Goal: Navigation & Orientation: Find specific page/section

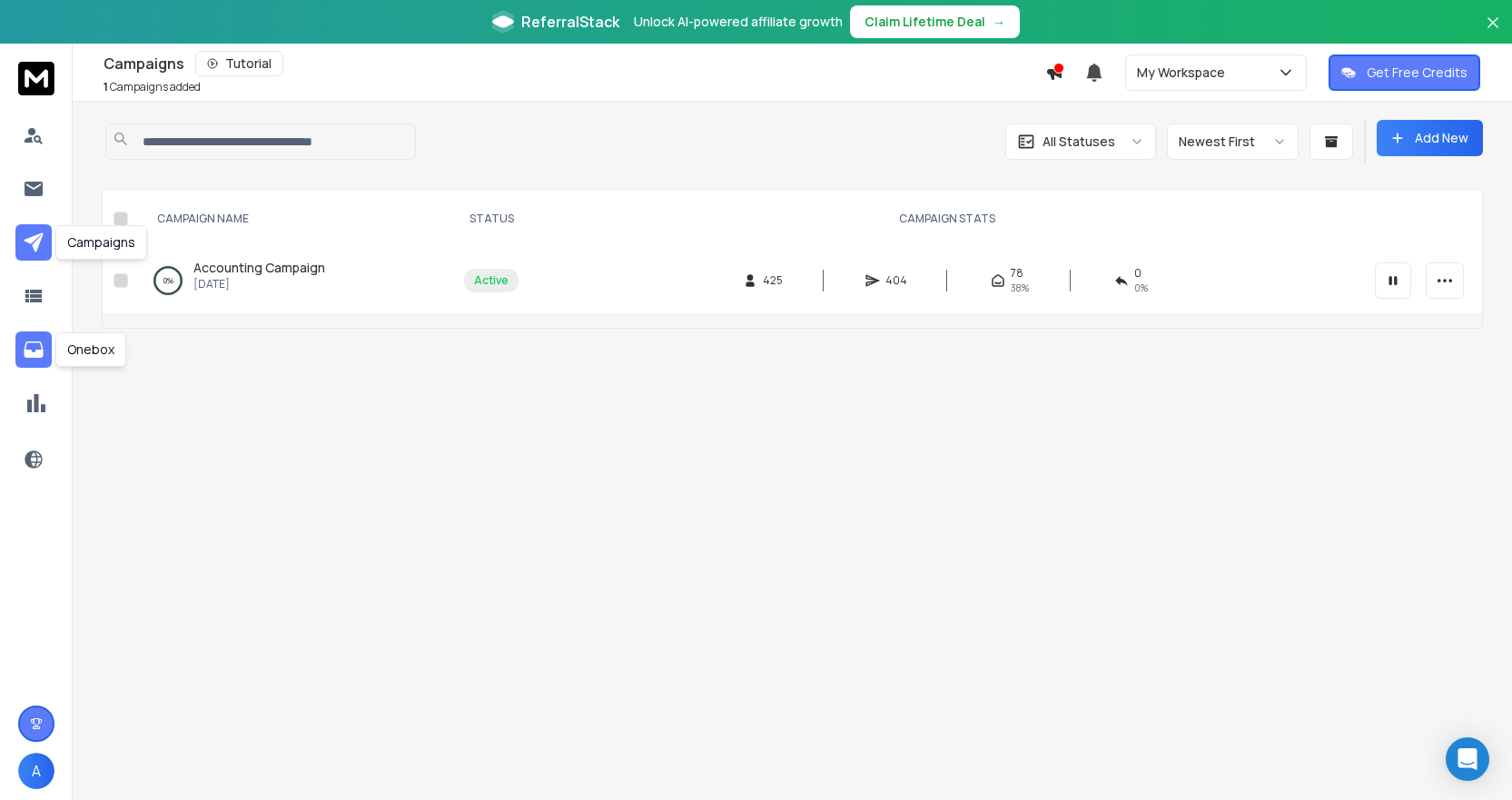
click at [34, 356] on icon at bounding box center [33, 350] width 19 height 17
click at [35, 242] on icon at bounding box center [33, 242] width 19 height 19
